Goal: Task Accomplishment & Management: Manage account settings

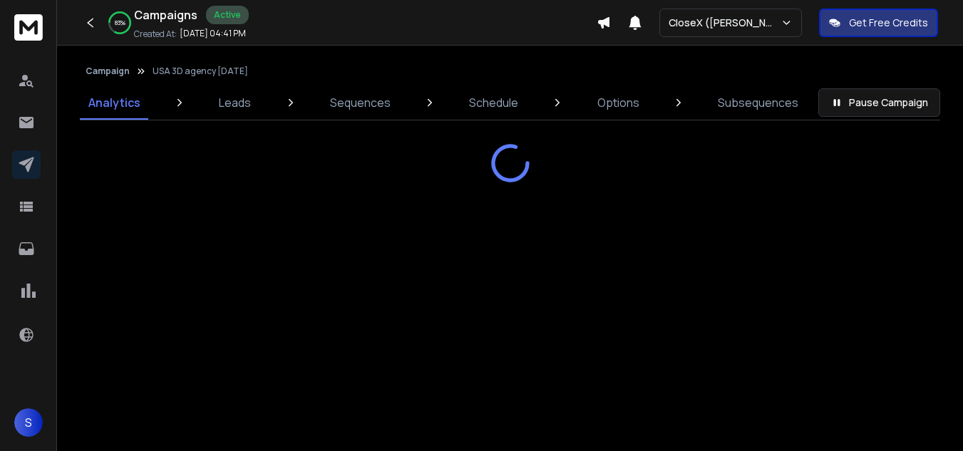
scroll to position [160, 0]
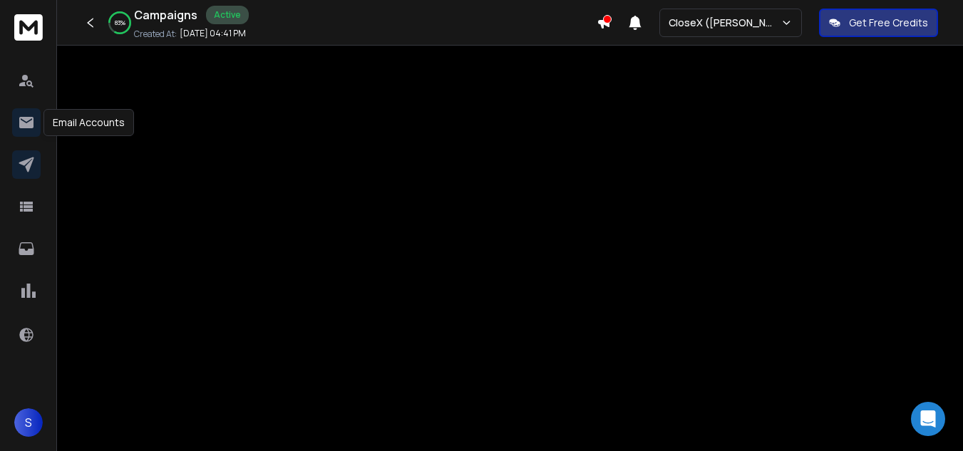
click at [21, 121] on icon at bounding box center [26, 122] width 14 height 11
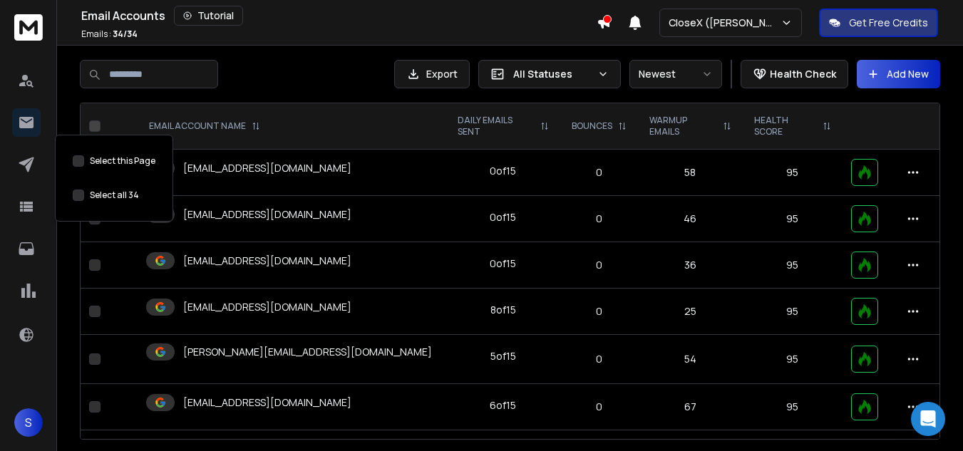
click at [94, 125] on button "Select this Page" at bounding box center [94, 125] width 11 height 11
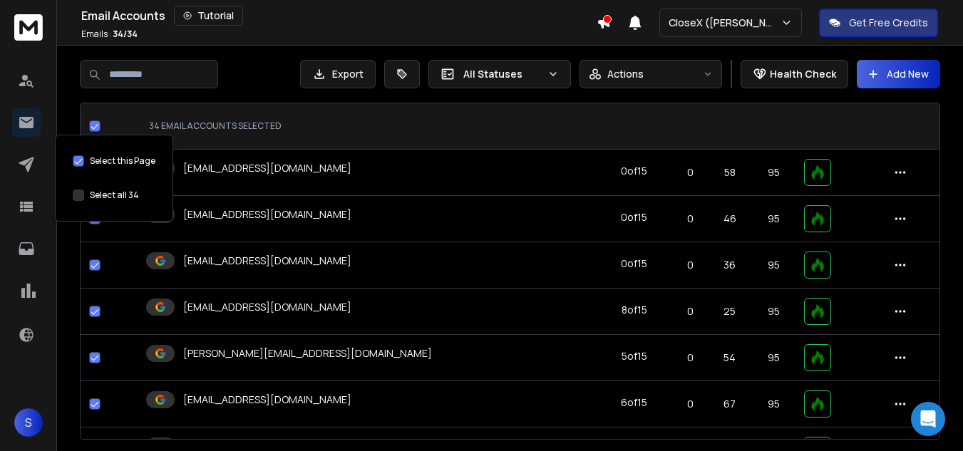
click at [94, 125] on button "Select this Page" at bounding box center [94, 125] width 11 height 11
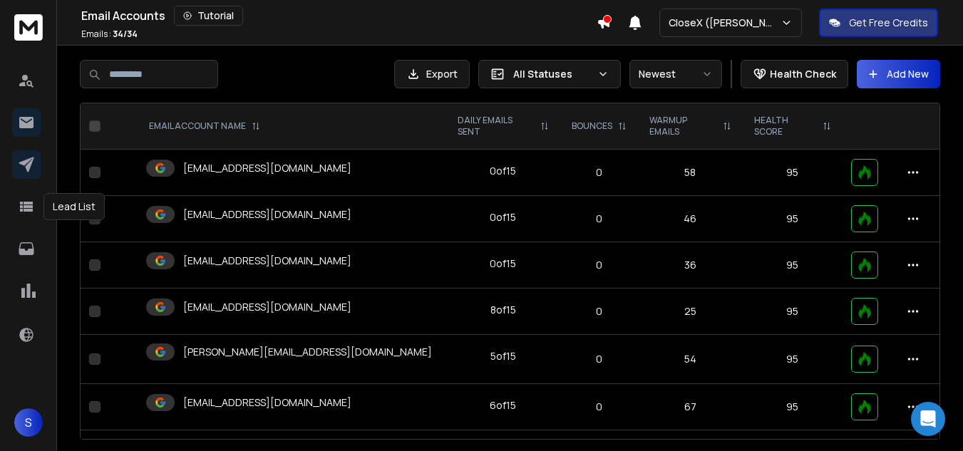
click at [31, 172] on icon at bounding box center [26, 164] width 17 height 17
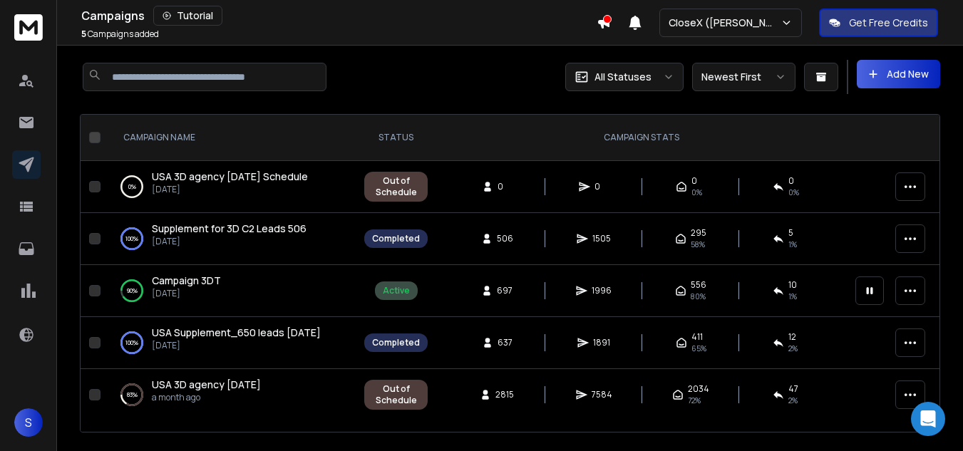
scroll to position [74, 0]
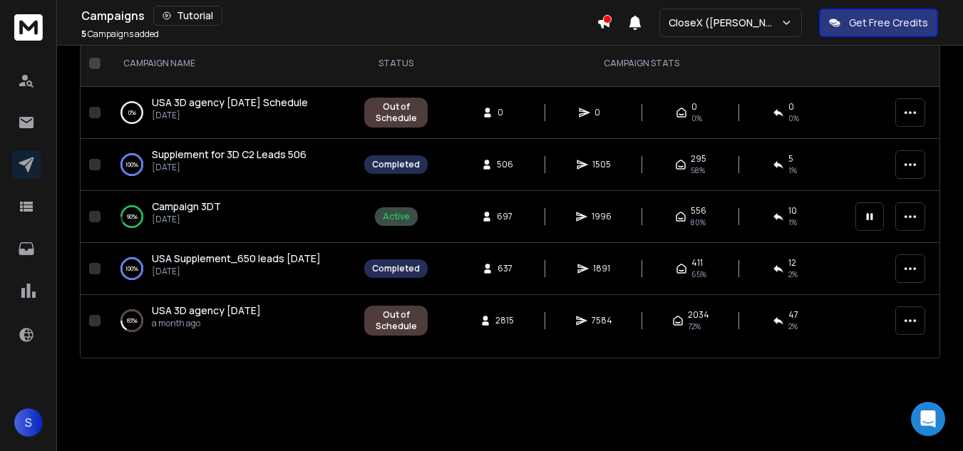
click at [324, 324] on div "83 % USA 3D agency [DATE] a month ago" at bounding box center [230, 321] width 221 height 34
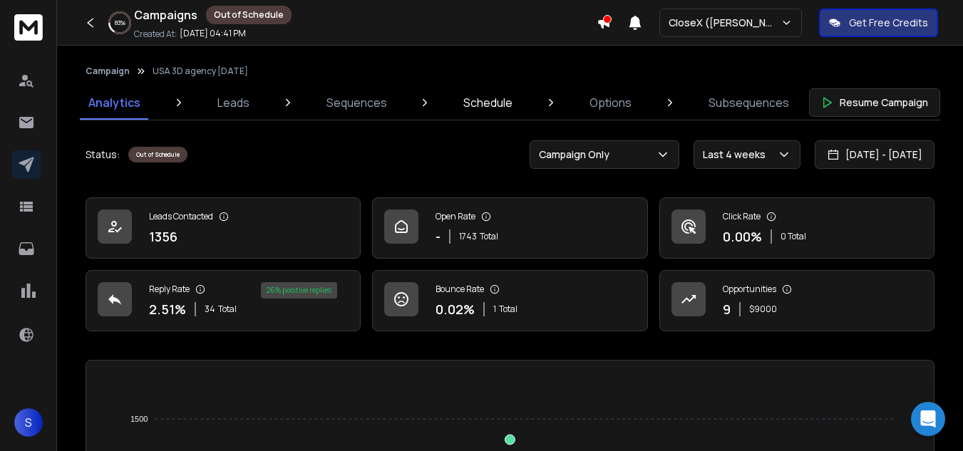
click at [509, 106] on p "Schedule" at bounding box center [487, 102] width 49 height 17
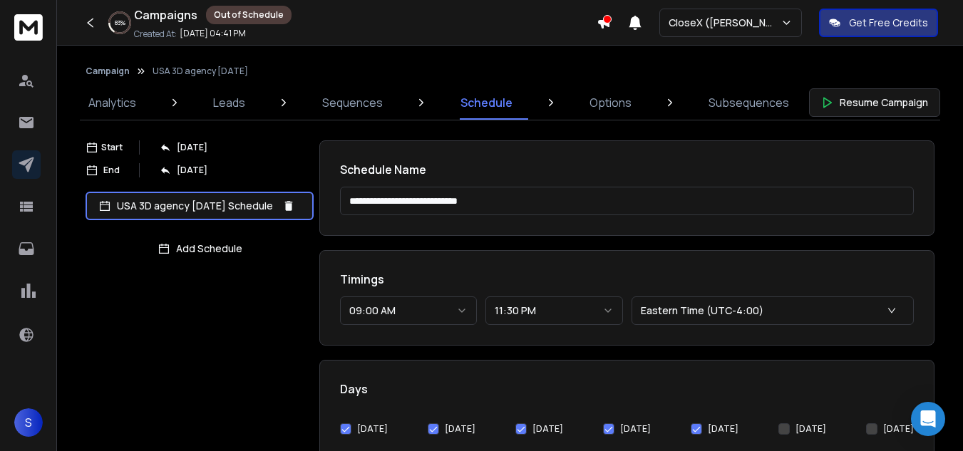
click at [207, 167] on p "[DATE]" at bounding box center [192, 170] width 31 height 11
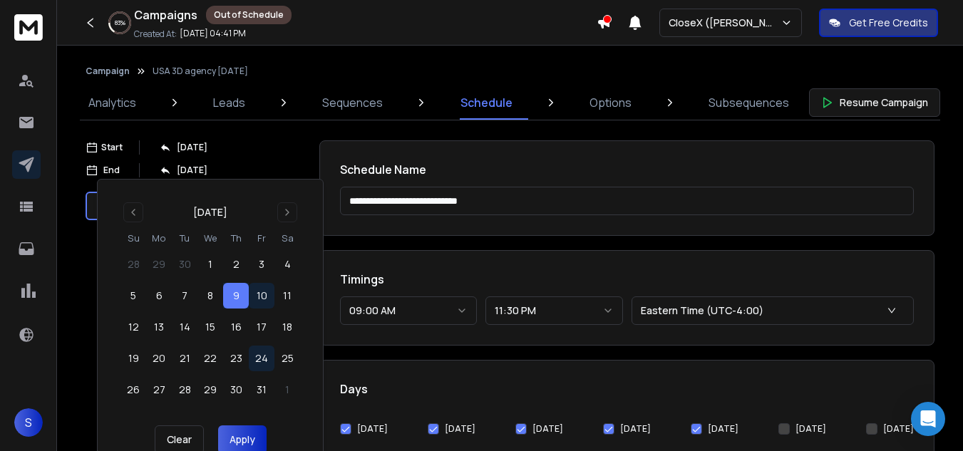
click at [262, 358] on button "24" at bounding box center [262, 359] width 26 height 26
click at [245, 429] on button "Apply" at bounding box center [242, 439] width 48 height 29
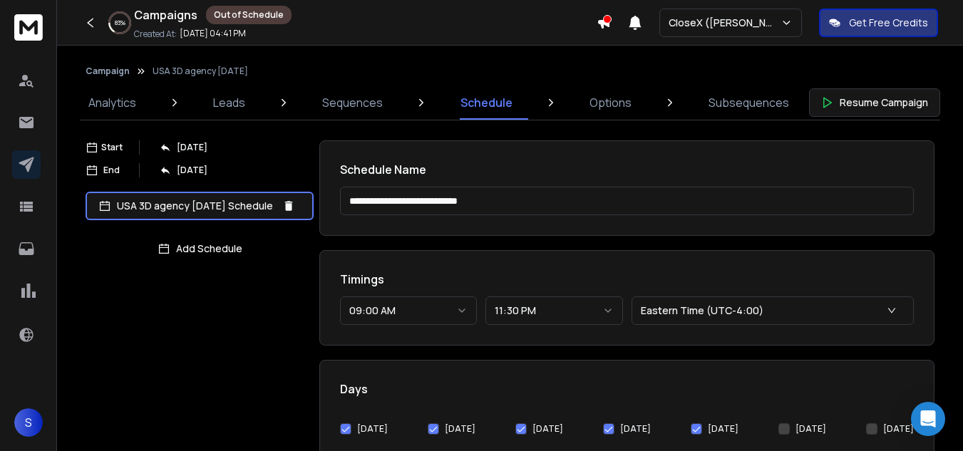
click at [205, 168] on p "[DATE]" at bounding box center [192, 170] width 31 height 11
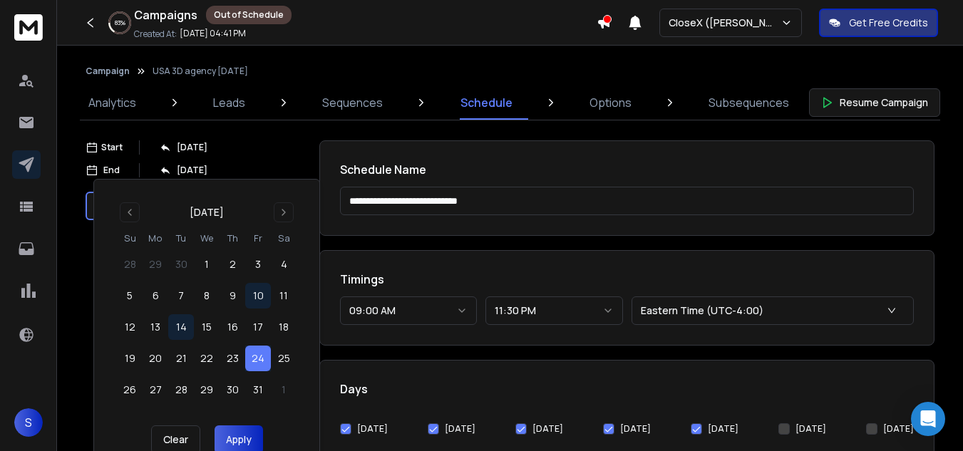
click at [185, 323] on button "14" at bounding box center [181, 327] width 26 height 26
click at [212, 324] on button "15" at bounding box center [207, 327] width 26 height 26
click at [241, 430] on button "Apply" at bounding box center [238, 439] width 48 height 29
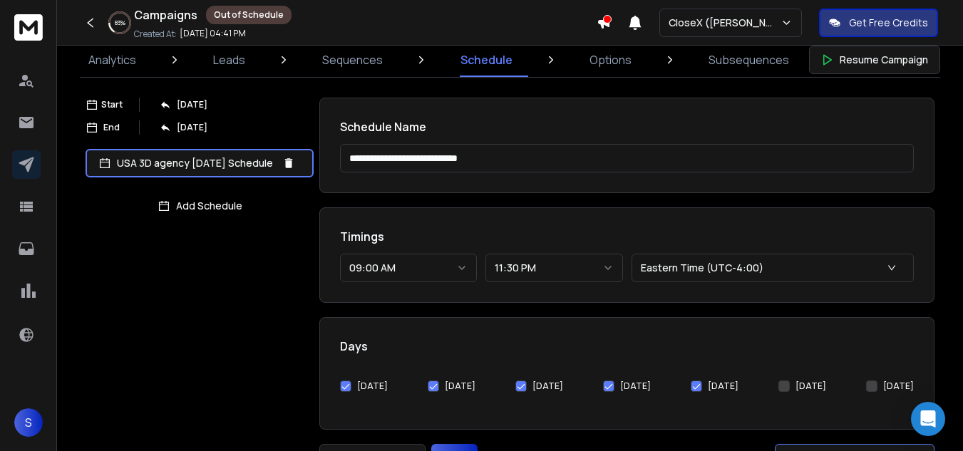
scroll to position [84, 0]
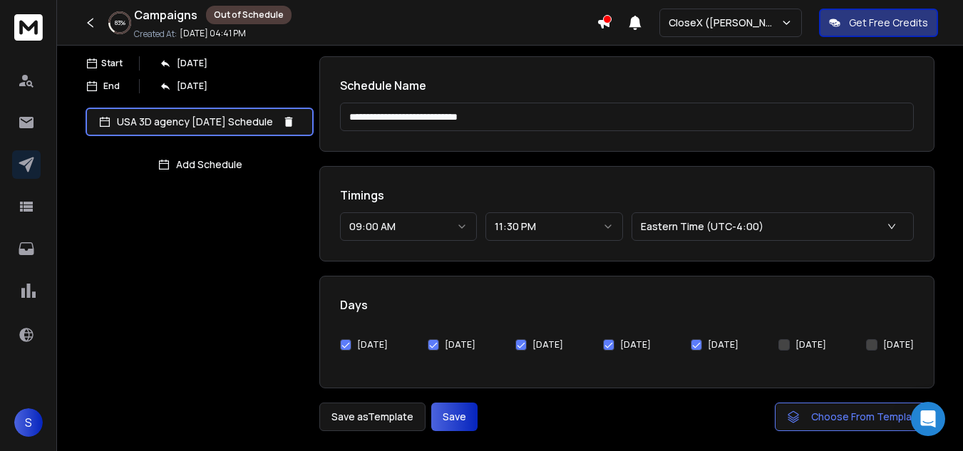
click at [459, 410] on button "Save" at bounding box center [454, 417] width 46 height 29
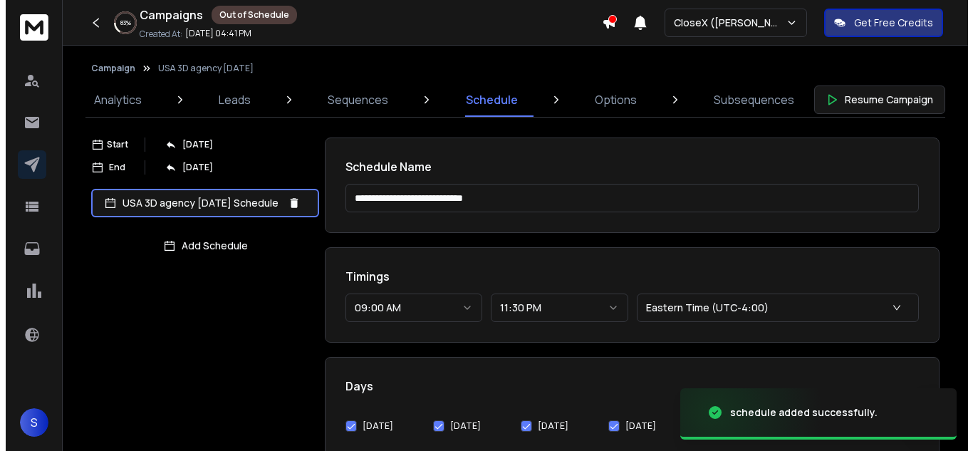
scroll to position [0, 0]
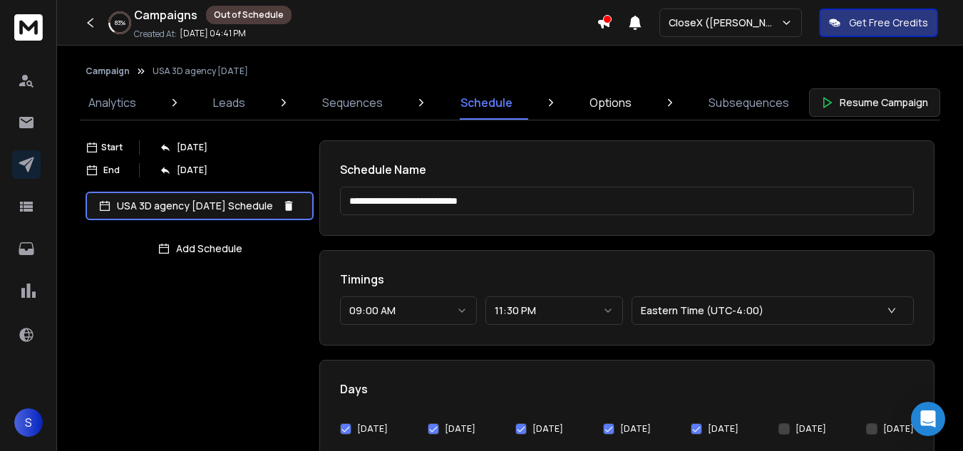
click at [626, 108] on p "Options" at bounding box center [610, 102] width 42 height 17
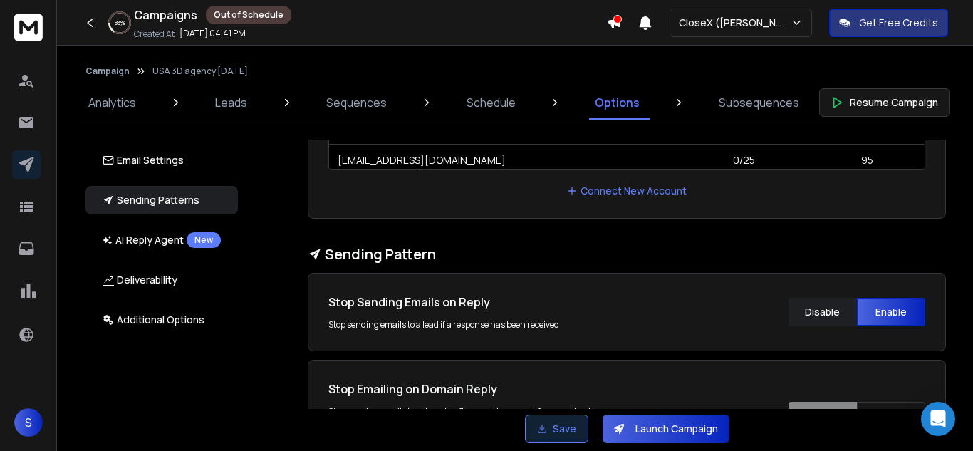
scroll to position [580, 0]
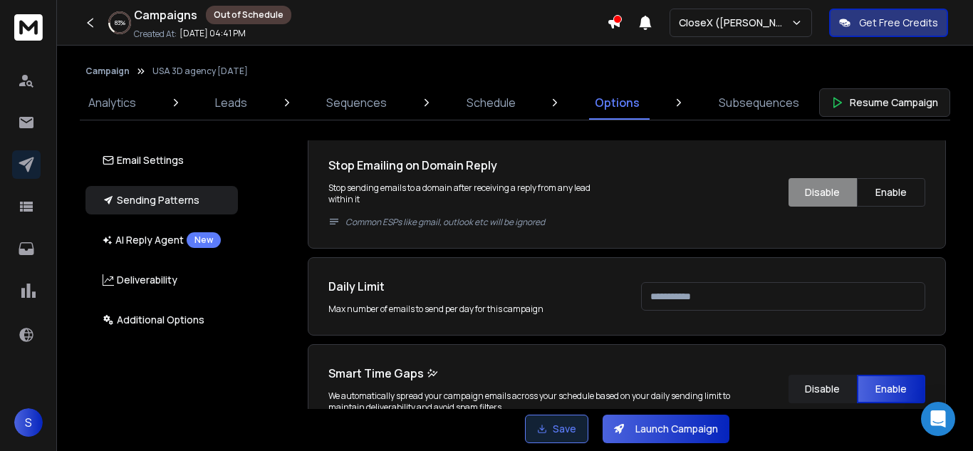
click at [571, 423] on button "Save" at bounding box center [556, 429] width 63 height 29
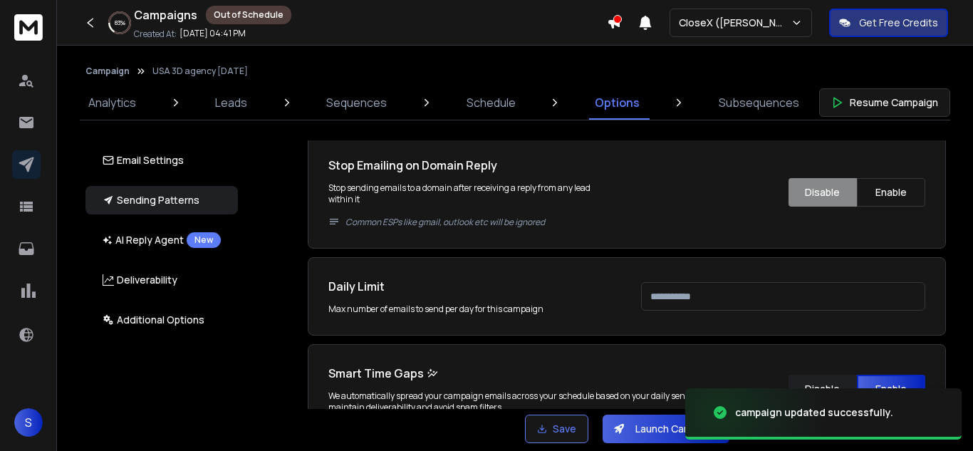
click at [653, 425] on button "Launch Campaign" at bounding box center [666, 429] width 127 height 29
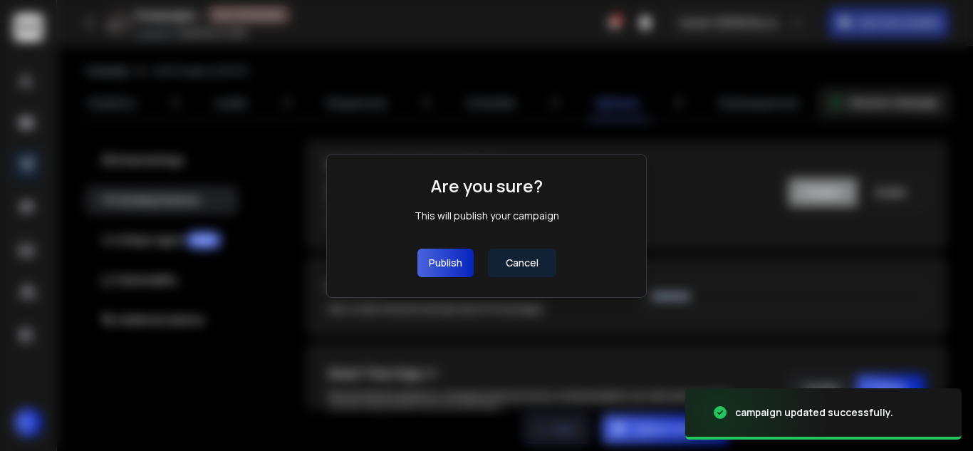
click at [444, 260] on button "Publish" at bounding box center [446, 263] width 56 height 29
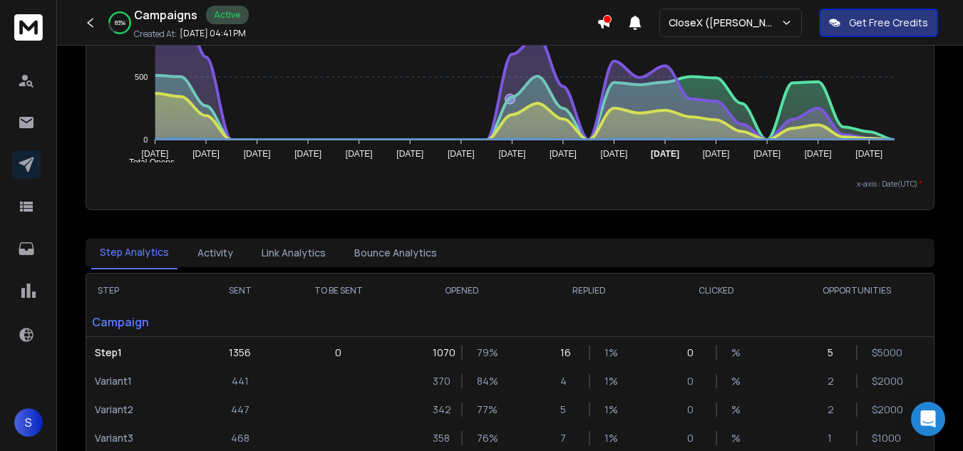
scroll to position [461, 0]
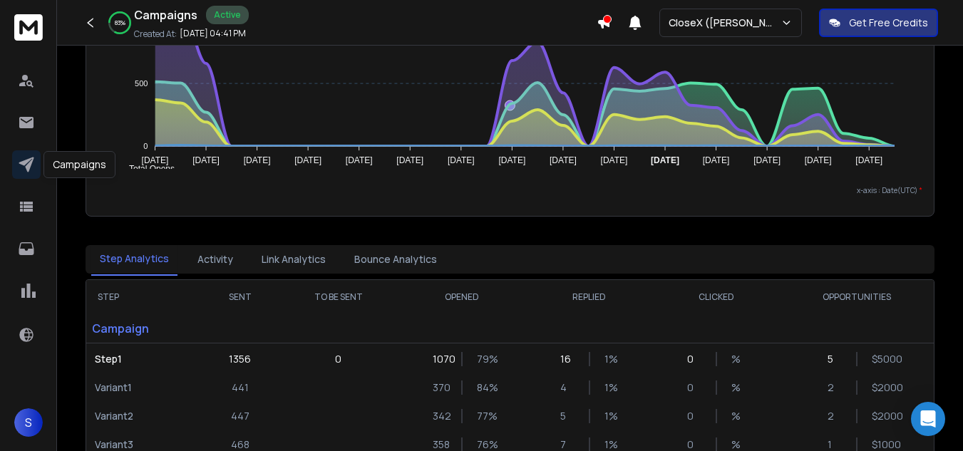
click at [37, 160] on link at bounding box center [26, 164] width 29 height 29
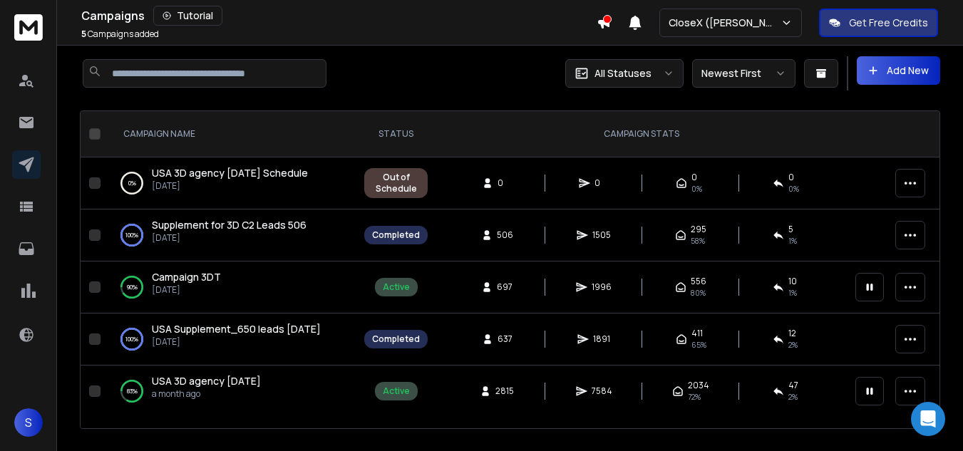
scroll to position [3, 0]
click at [902, 181] on button "button" at bounding box center [910, 184] width 30 height 29
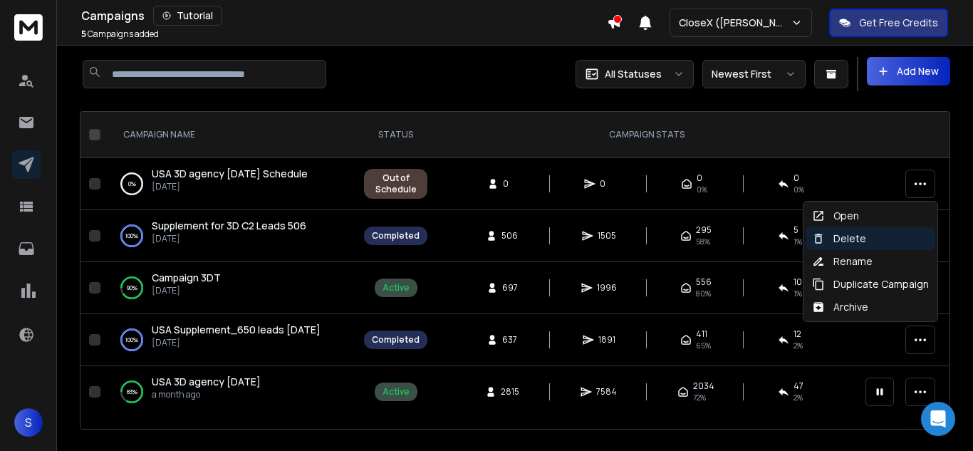
click at [844, 238] on div "Delete" at bounding box center [839, 239] width 54 height 14
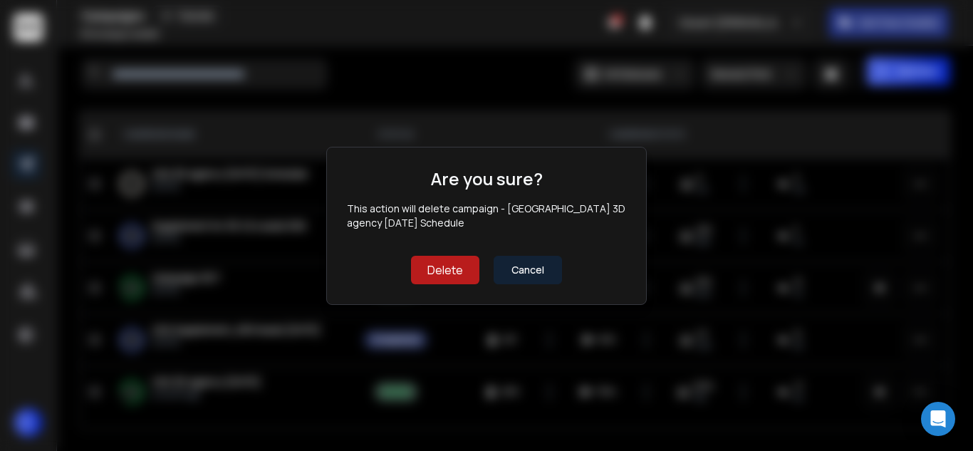
click at [421, 266] on button "Delete" at bounding box center [445, 270] width 68 height 29
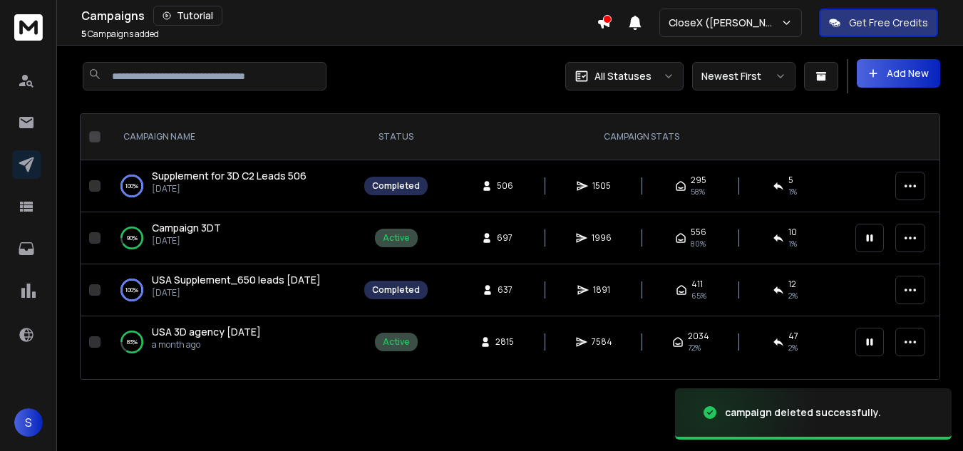
scroll to position [0, 0]
